Goal: Task Accomplishment & Management: Use online tool/utility

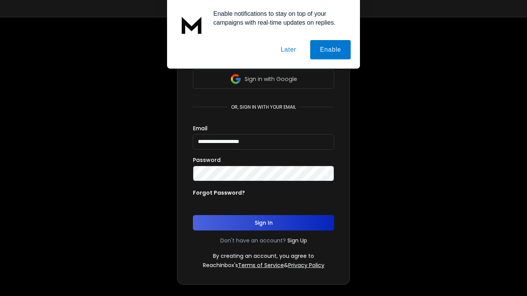
type input "**********"
click at [264, 223] on button "Sign In" at bounding box center [263, 222] width 141 height 15
